Goal: Task Accomplishment & Management: Use online tool/utility

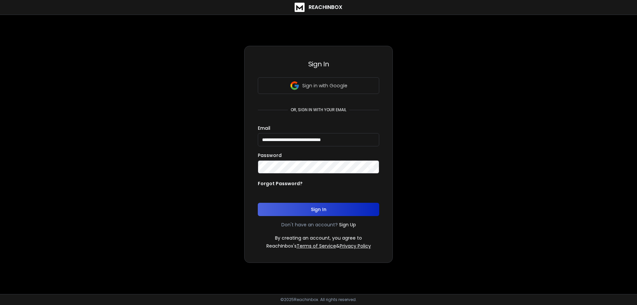
click at [353, 209] on button "Sign In" at bounding box center [318, 209] width 121 height 13
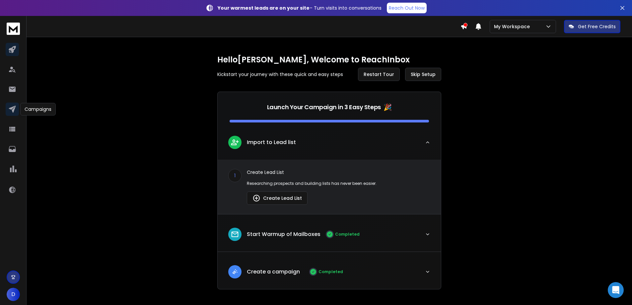
click at [12, 109] on icon at bounding box center [12, 108] width 7 height 7
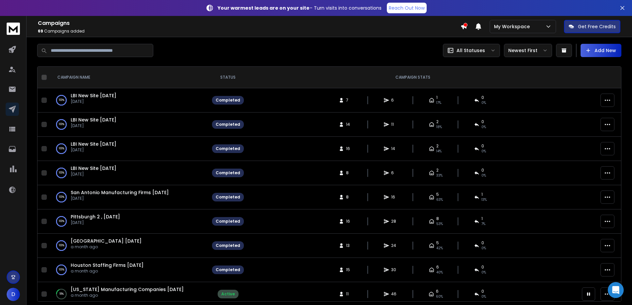
click at [602, 49] on button "Add New" at bounding box center [600, 50] width 41 height 13
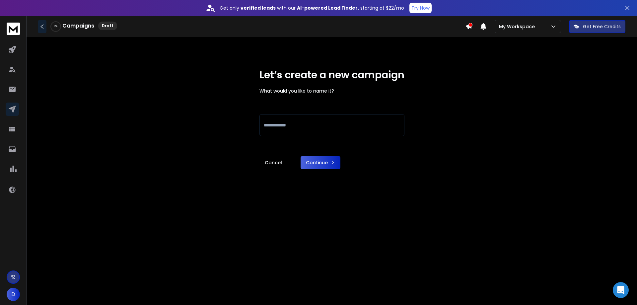
click at [39, 28] on button at bounding box center [42, 26] width 9 height 13
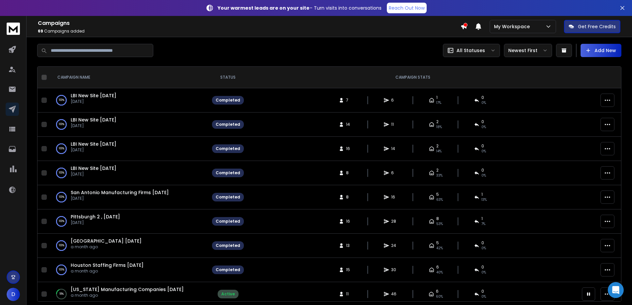
click at [609, 49] on button "Add New" at bounding box center [600, 50] width 41 height 13
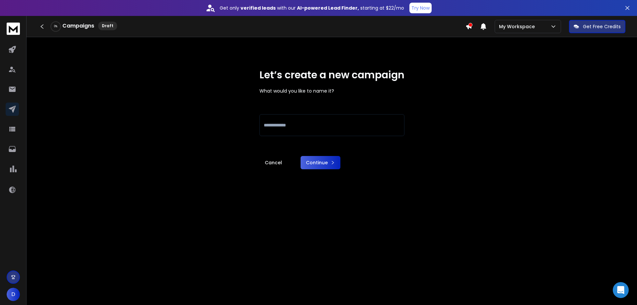
click at [333, 126] on input at bounding box center [331, 125] width 145 height 22
type input "**********"
click at [323, 164] on button "Continue" at bounding box center [320, 162] width 40 height 13
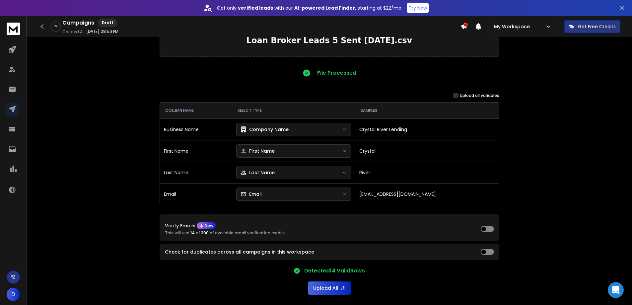
scroll to position [40, 0]
click at [321, 288] on button "Upload All" at bounding box center [329, 287] width 43 height 13
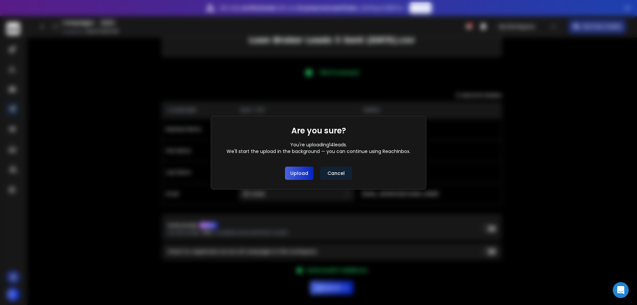
click at [300, 173] on button "Upload" at bounding box center [299, 172] width 29 height 13
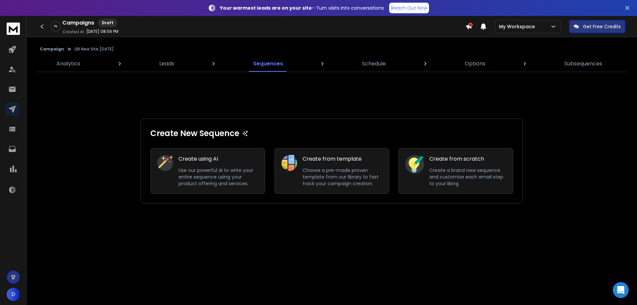
click at [451, 167] on p "Create a brand new sequence and customize each email step to your liking." at bounding box center [467, 177] width 77 height 20
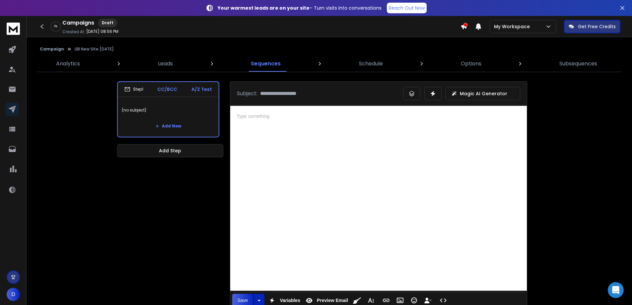
click at [263, 92] on input at bounding box center [328, 94] width 136 height 8
click at [262, 93] on input at bounding box center [328, 94] width 136 height 8
paste input "**********"
type input "**********"
click at [238, 118] on div at bounding box center [378, 115] width 283 height 7
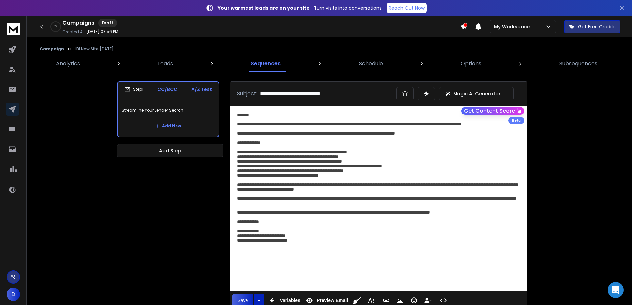
click at [249, 117] on p "*******" at bounding box center [378, 114] width 283 height 5
click at [290, 298] on span "Variables" at bounding box center [289, 300] width 23 height 6
click at [287, 295] on div "Variables" at bounding box center [284, 300] width 36 height 11
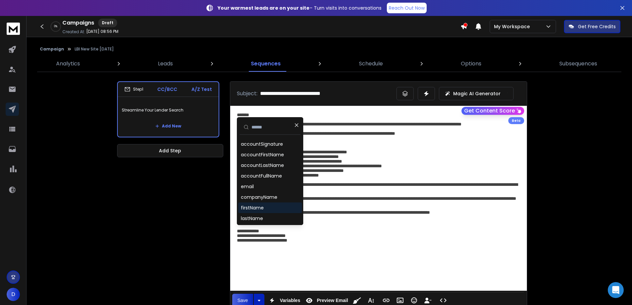
click at [254, 208] on div "firstName" at bounding box center [252, 207] width 23 height 7
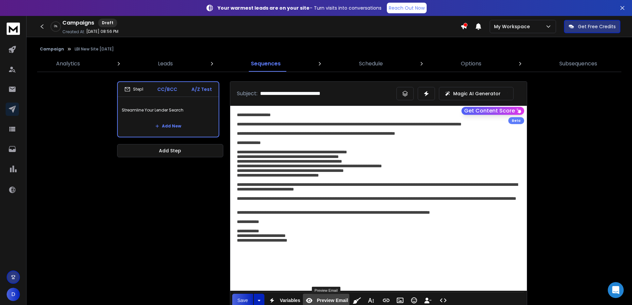
click at [339, 301] on span "Preview Email" at bounding box center [332, 300] width 34 height 6
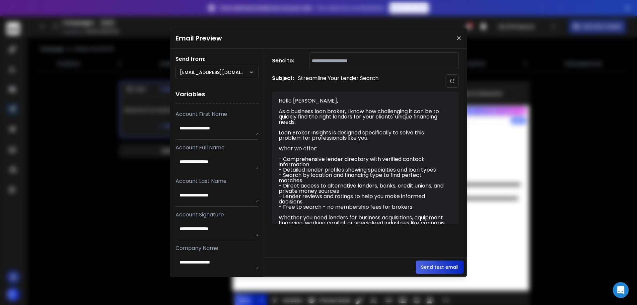
click at [458, 39] on icon at bounding box center [458, 37] width 5 height 5
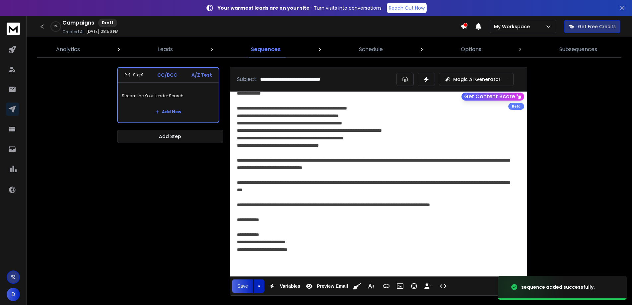
scroll to position [53, 0]
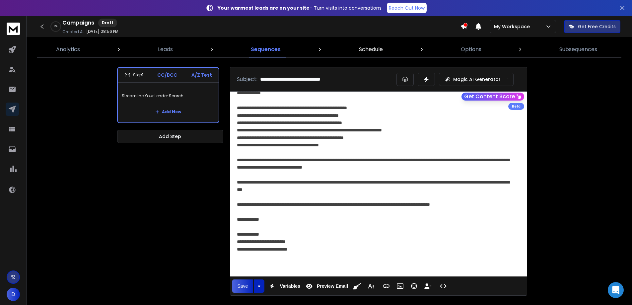
click at [371, 49] on p "Schedule" at bounding box center [371, 49] width 24 height 8
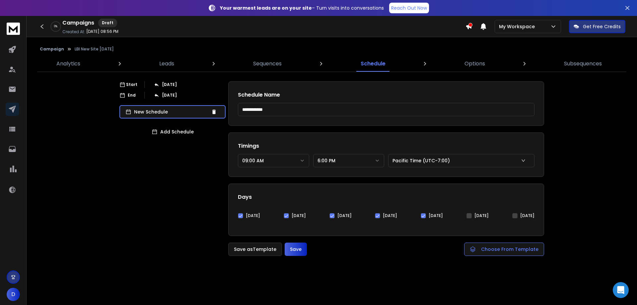
click at [177, 83] on p "Tue Aug 19 2025" at bounding box center [169, 84] width 15 height 5
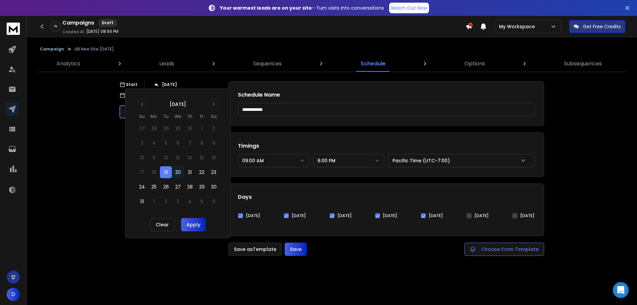
click at [177, 172] on button "20" at bounding box center [178, 172] width 12 height 12
click at [191, 225] on button "Apply" at bounding box center [193, 224] width 25 height 13
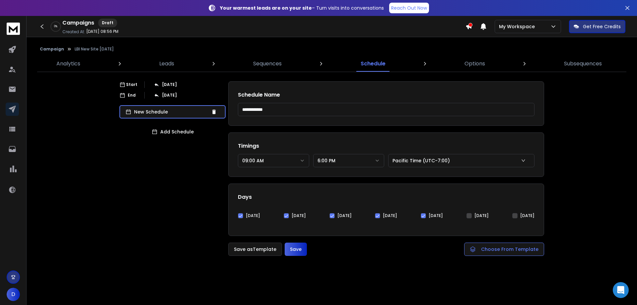
click at [177, 95] on p "Wed Aug 19 2026" at bounding box center [169, 95] width 15 height 5
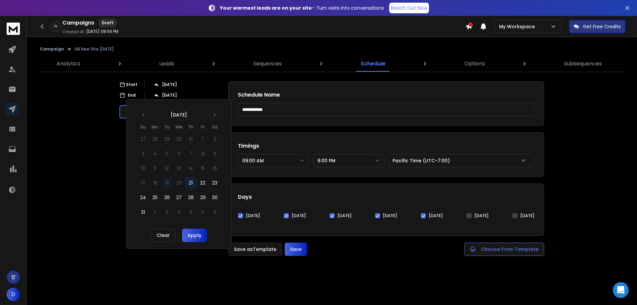
click at [192, 180] on button "21" at bounding box center [191, 183] width 12 height 12
click at [197, 235] on button "Apply" at bounding box center [194, 234] width 25 height 13
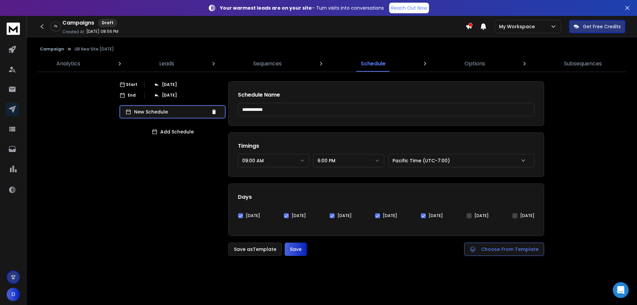
click at [303, 160] on icon "button" at bounding box center [301, 160] width 5 height 5
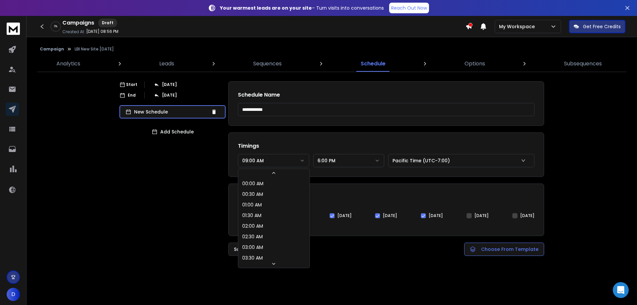
scroll to position [120, 0]
select select "********"
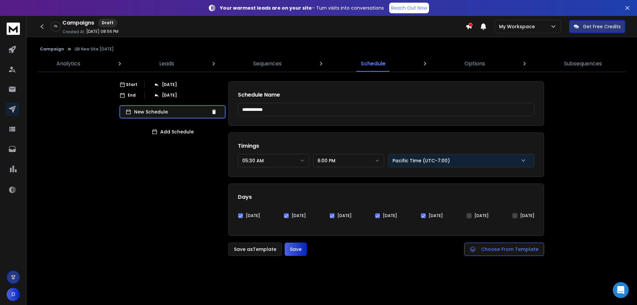
click at [523, 161] on icon "button" at bounding box center [522, 161] width 3 height 2
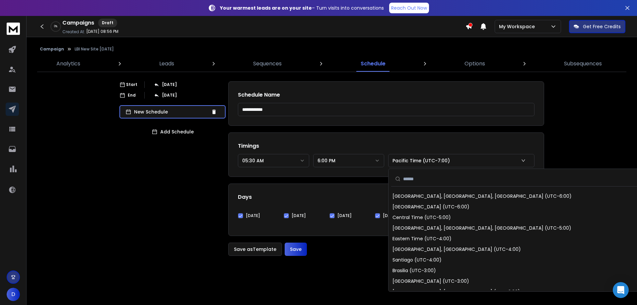
scroll to position [119, 0]
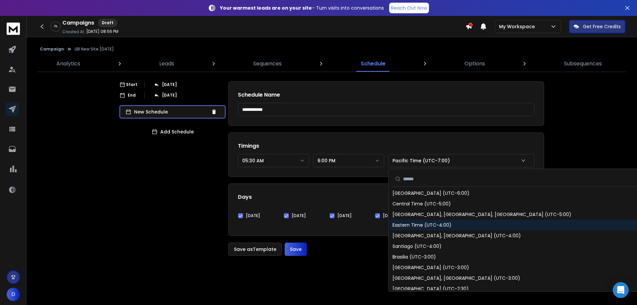
click at [442, 225] on div "Eastern Time (UTC-4:00)" at bounding box center [421, 225] width 59 height 7
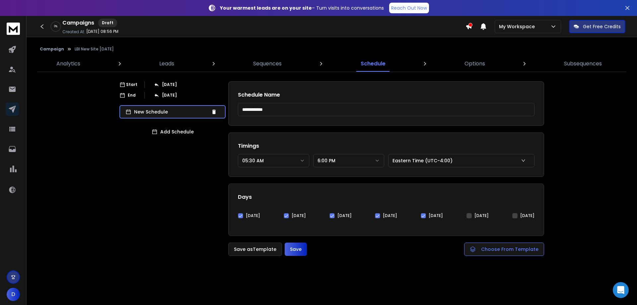
click at [466, 216] on button "Saturday" at bounding box center [468, 215] width 5 height 5
click at [298, 251] on button "Save" at bounding box center [296, 248] width 22 height 13
click at [479, 62] on p "Options" at bounding box center [474, 64] width 21 height 8
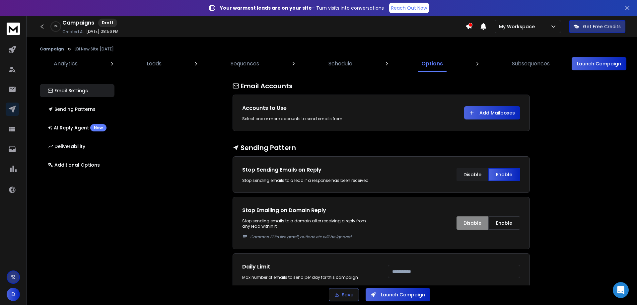
click at [494, 114] on button "Add Mailboxes" at bounding box center [492, 112] width 56 height 13
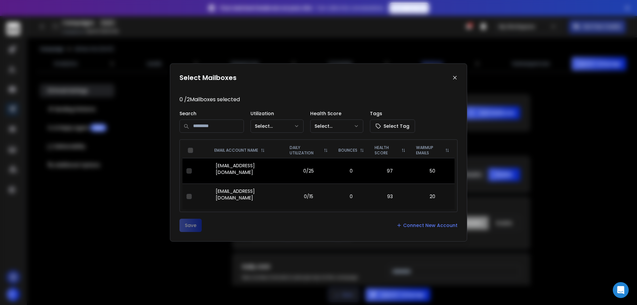
click at [188, 197] on button "button" at bounding box center [188, 196] width 5 height 5
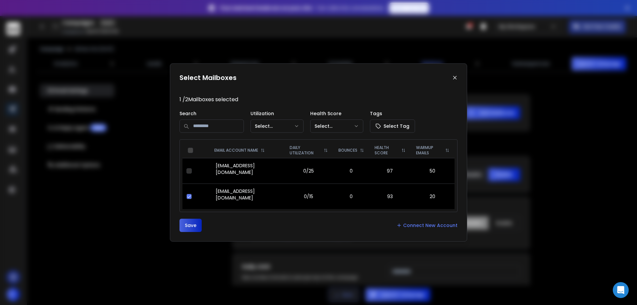
click at [190, 220] on button "Save" at bounding box center [190, 225] width 22 height 13
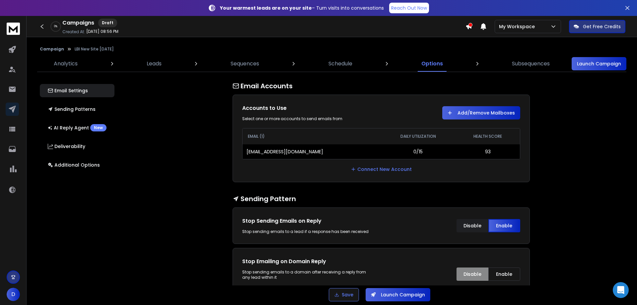
click at [410, 295] on button "Launch Campaign" at bounding box center [397, 294] width 65 height 13
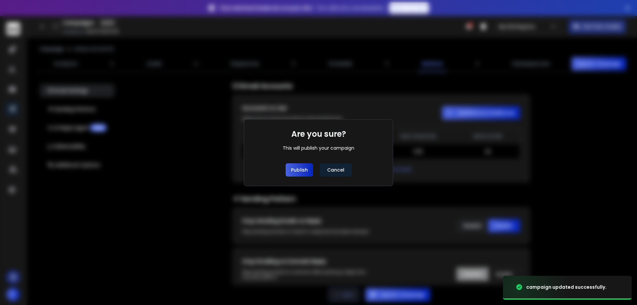
click at [301, 171] on button "Publish" at bounding box center [300, 169] width 28 height 13
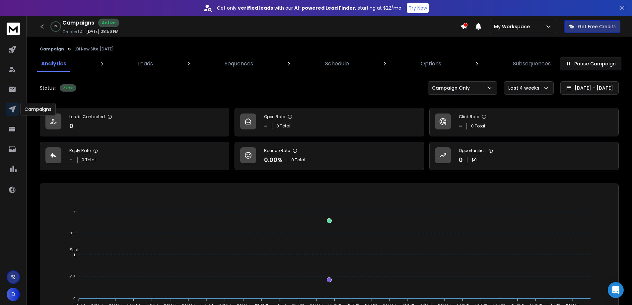
click at [15, 108] on icon at bounding box center [12, 108] width 7 height 7
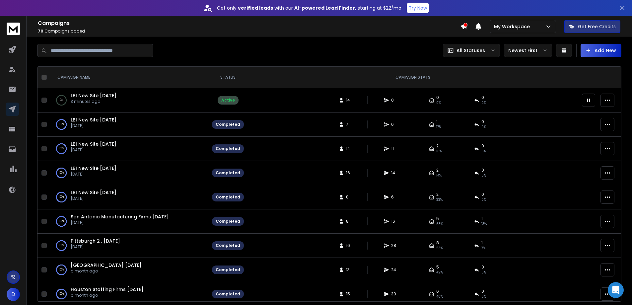
click at [606, 52] on button "Add New" at bounding box center [600, 50] width 41 height 13
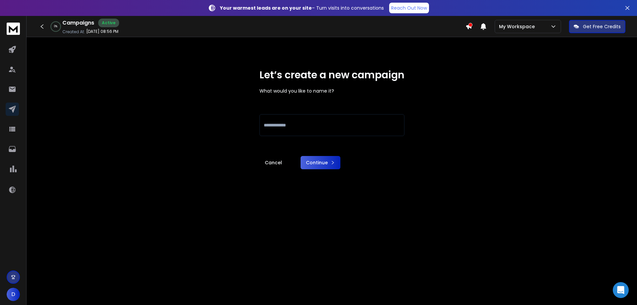
click at [317, 123] on input at bounding box center [331, 125] width 145 height 22
type input "**********"
click at [324, 162] on button "Continue" at bounding box center [320, 162] width 40 height 13
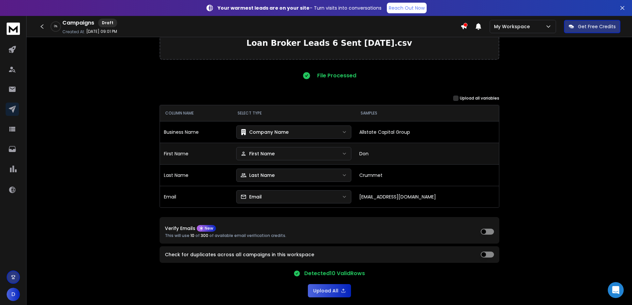
scroll to position [40, 0]
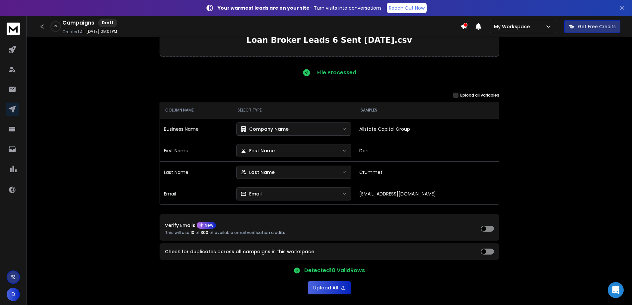
click at [327, 286] on button "Upload All" at bounding box center [329, 287] width 43 height 13
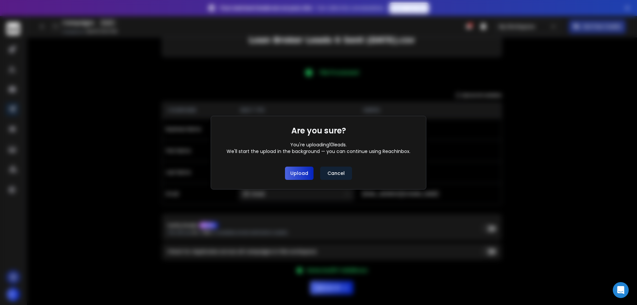
click at [291, 176] on button "Upload" at bounding box center [299, 172] width 29 height 13
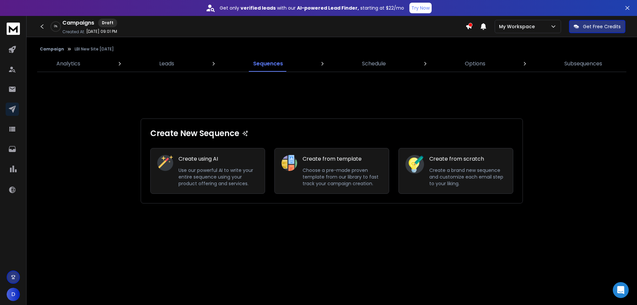
click at [467, 172] on p "Create a brand new sequence and customize each email step to your liking." at bounding box center [467, 177] width 77 height 20
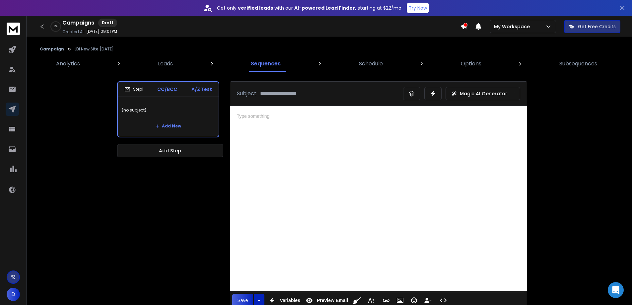
click at [262, 94] on input at bounding box center [328, 94] width 136 height 8
type input "**********"
click at [237, 115] on div at bounding box center [378, 115] width 283 height 7
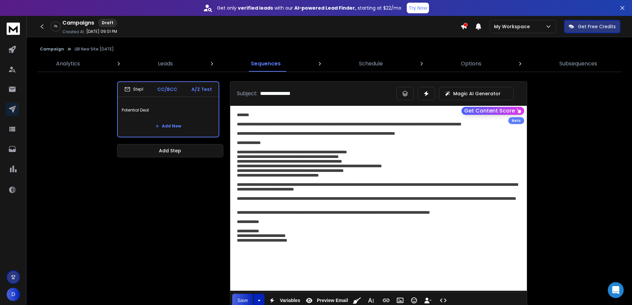
click at [249, 115] on p "*******" at bounding box center [378, 114] width 283 height 5
click at [288, 297] on span "Variables" at bounding box center [289, 300] width 23 height 6
click at [286, 302] on span "Variables" at bounding box center [289, 300] width 23 height 6
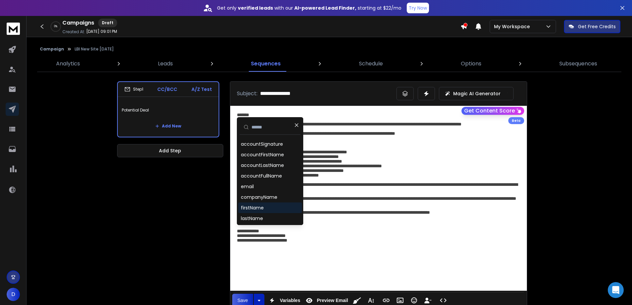
click at [257, 206] on div "firstName" at bounding box center [252, 207] width 23 height 7
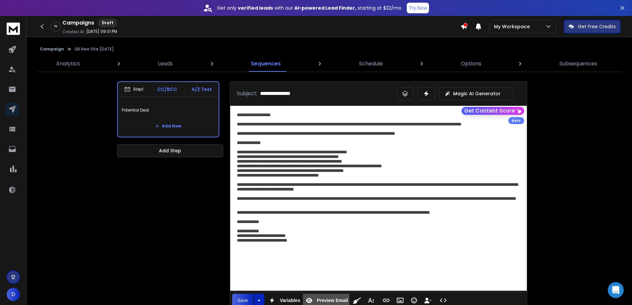
click at [330, 300] on span "Preview Email" at bounding box center [332, 300] width 34 height 6
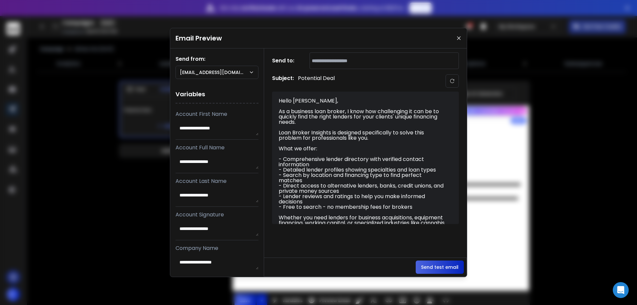
click at [457, 38] on icon at bounding box center [458, 37] width 5 height 5
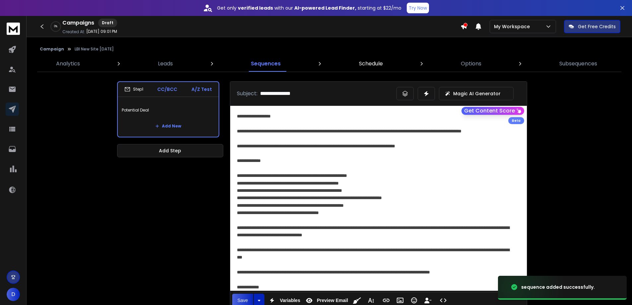
click at [373, 63] on p "Schedule" at bounding box center [371, 64] width 24 height 8
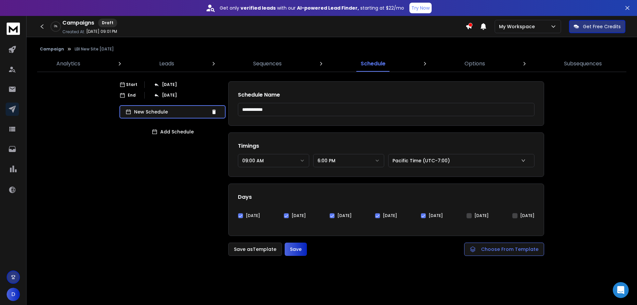
click at [177, 83] on p "Tue Aug 19 2025" at bounding box center [169, 84] width 15 height 5
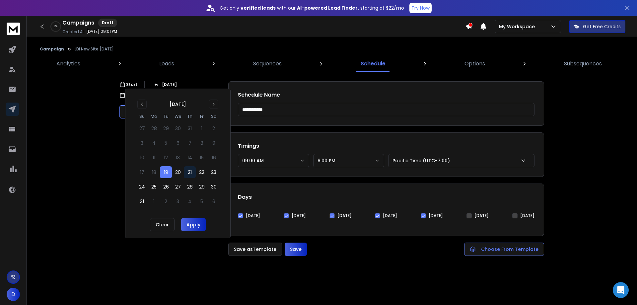
click at [191, 170] on button "21" at bounding box center [190, 172] width 12 height 12
click at [195, 225] on button "Apply" at bounding box center [193, 224] width 25 height 13
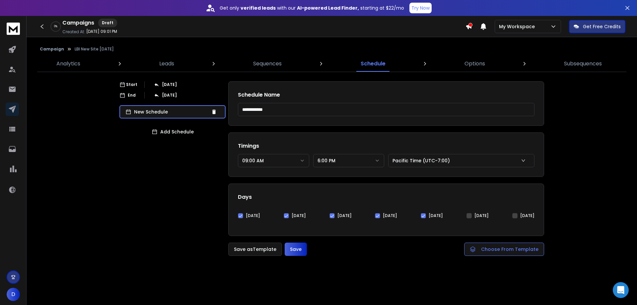
click at [177, 96] on p "Wed Aug 19 2026" at bounding box center [169, 95] width 15 height 5
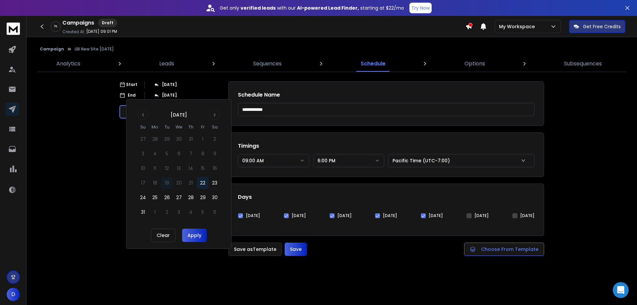
click at [205, 181] on button "22" at bounding box center [203, 183] width 12 height 12
click at [201, 236] on button "Apply" at bounding box center [194, 234] width 25 height 13
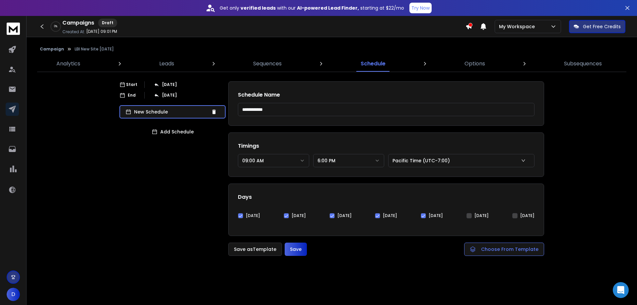
click at [303, 160] on icon "button" at bounding box center [302, 160] width 3 height 1
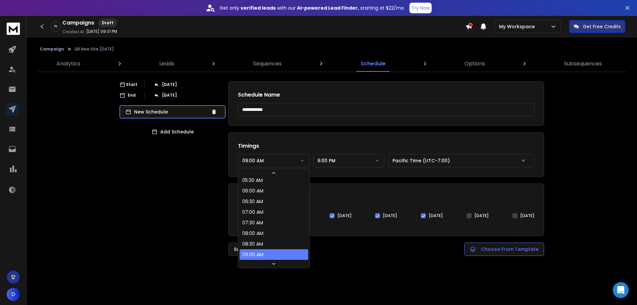
scroll to position [99, 0]
select select "********"
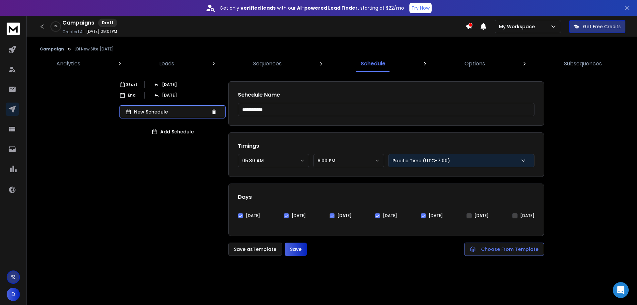
click at [523, 160] on icon "button" at bounding box center [523, 160] width 14 height 5
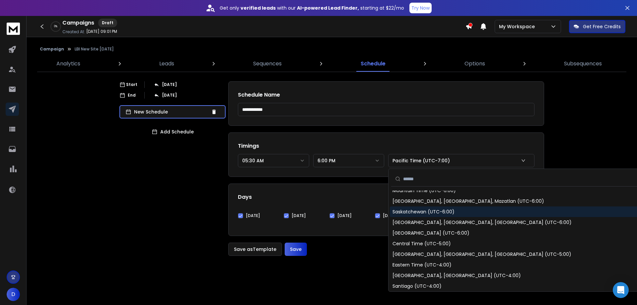
scroll to position [119, 0]
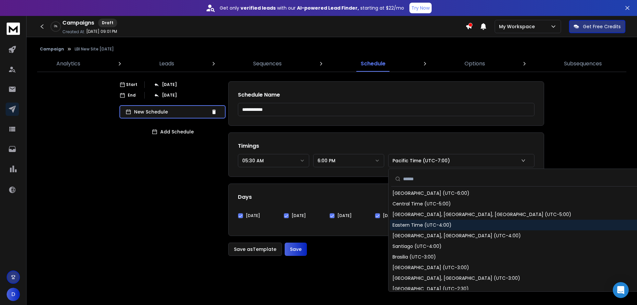
click at [424, 225] on div "Eastern Time (UTC-4:00)" at bounding box center [421, 225] width 59 height 7
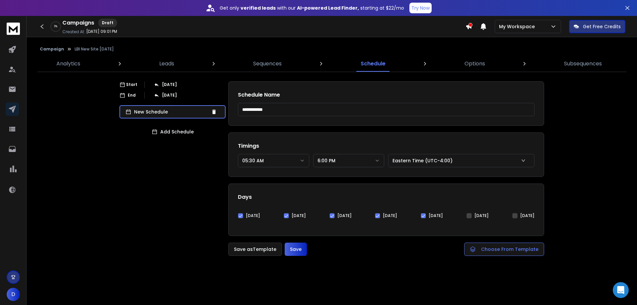
click at [467, 215] on button "Saturday" at bounding box center [468, 215] width 5 height 5
click at [292, 248] on button "Save" at bounding box center [296, 248] width 22 height 13
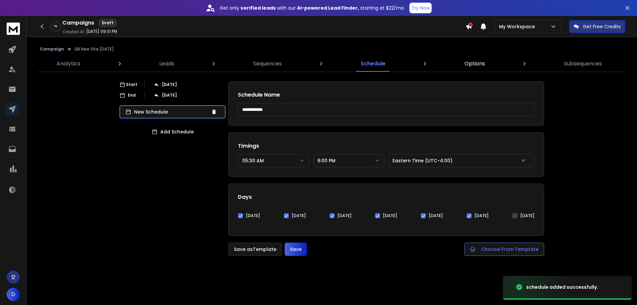
click at [475, 63] on p "Options" at bounding box center [474, 64] width 21 height 8
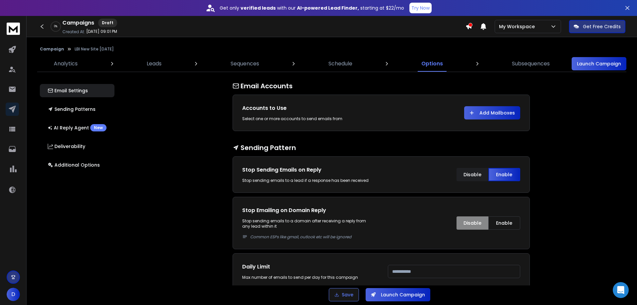
click at [481, 114] on button "Add Mailboxes" at bounding box center [492, 112] width 56 height 13
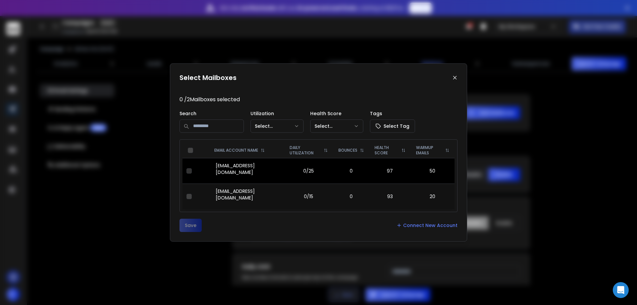
click at [187, 194] on button "button" at bounding box center [188, 196] width 5 height 5
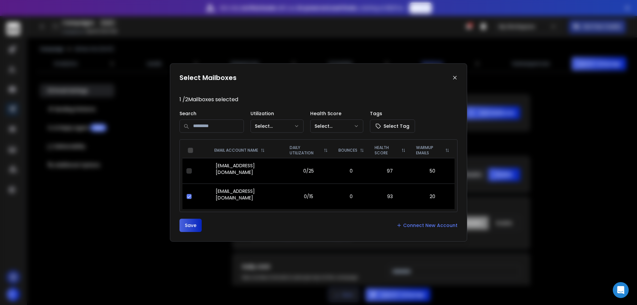
click at [188, 220] on button "Save" at bounding box center [190, 225] width 22 height 13
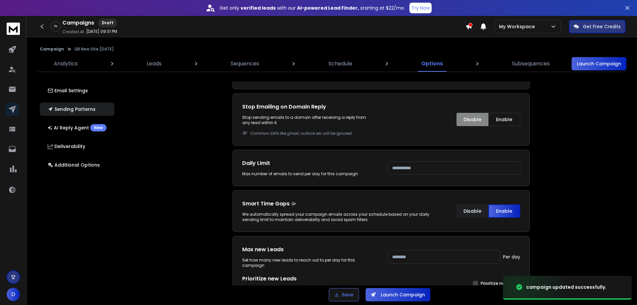
scroll to position [162, 0]
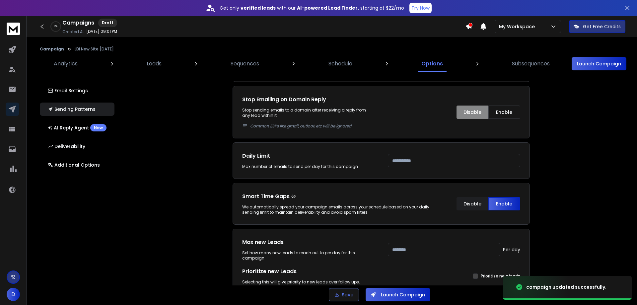
click at [410, 294] on button "Launch Campaign" at bounding box center [397, 294] width 65 height 13
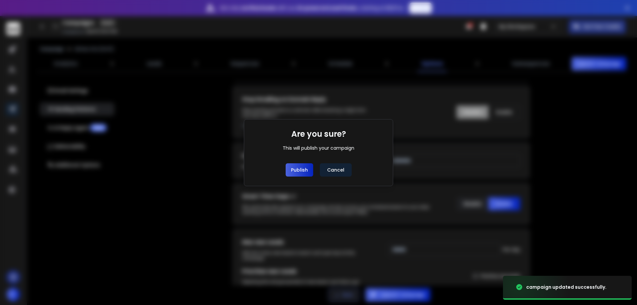
click at [294, 170] on button "Publish" at bounding box center [300, 169] width 28 height 13
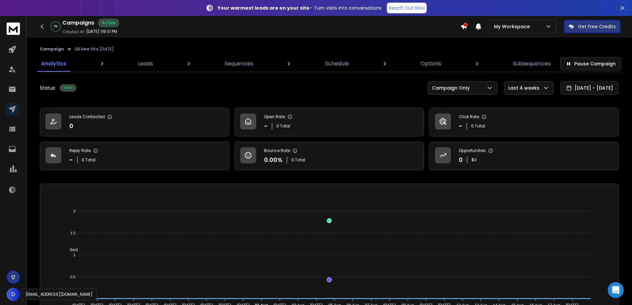
click at [16, 295] on span "D" at bounding box center [13, 294] width 13 height 13
click at [33, 293] on p "Logout" at bounding box center [40, 293] width 16 height 7
